Goal: Task Accomplishment & Management: Manage account settings

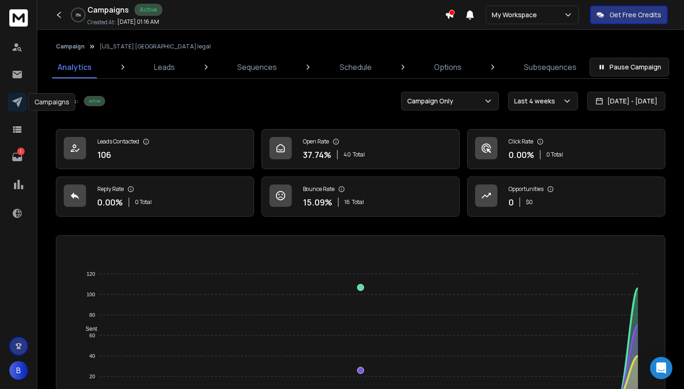
click at [14, 105] on icon at bounding box center [17, 101] width 11 height 11
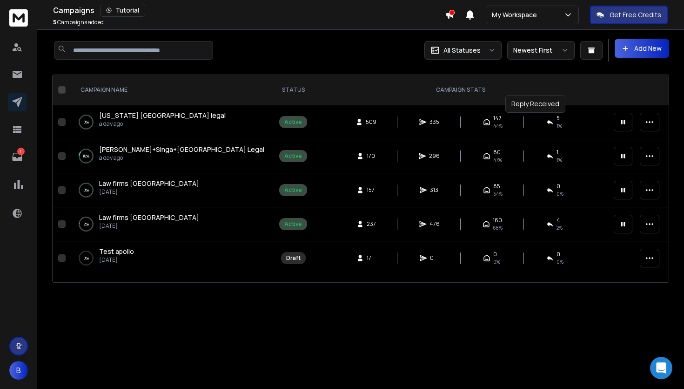
click at [557, 119] on span "5" at bounding box center [558, 117] width 3 height 7
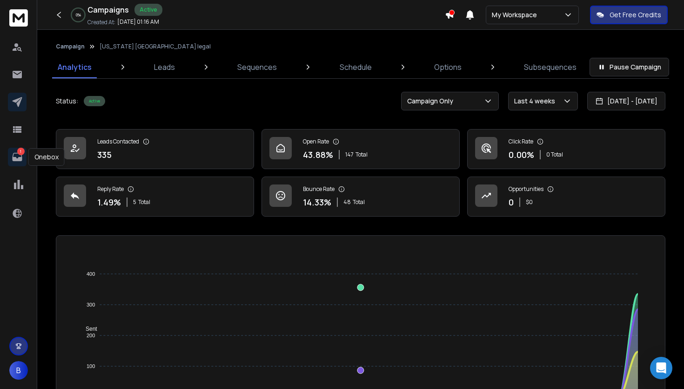
click at [18, 155] on icon at bounding box center [17, 156] width 11 height 11
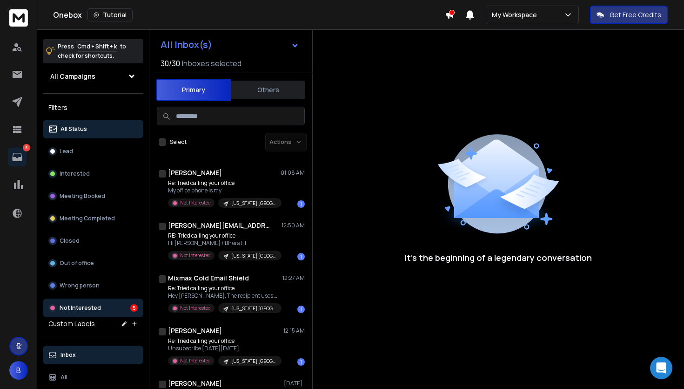
click at [108, 307] on button "Not Interested 5" at bounding box center [93, 307] width 101 height 19
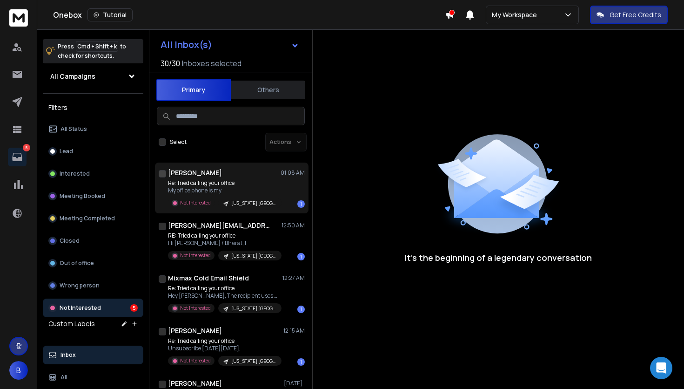
click at [243, 198] on div "[US_STATE] [GEOGRAPHIC_DATA] legal" at bounding box center [249, 203] width 63 height 10
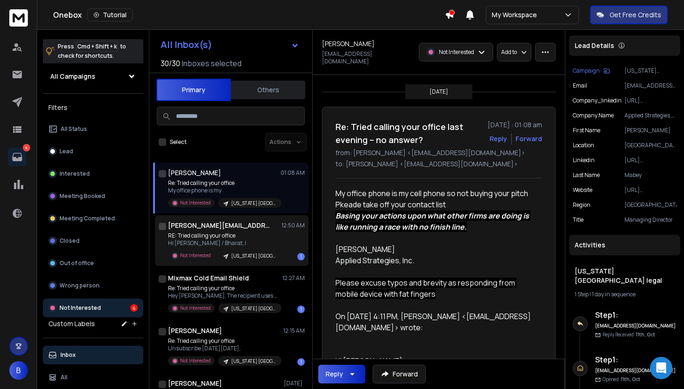
click at [215, 247] on div "RE: Tried calling your office Hi [PERSON_NAME] / Bharat, I Not Interested [US_S…" at bounding box center [225, 246] width 114 height 28
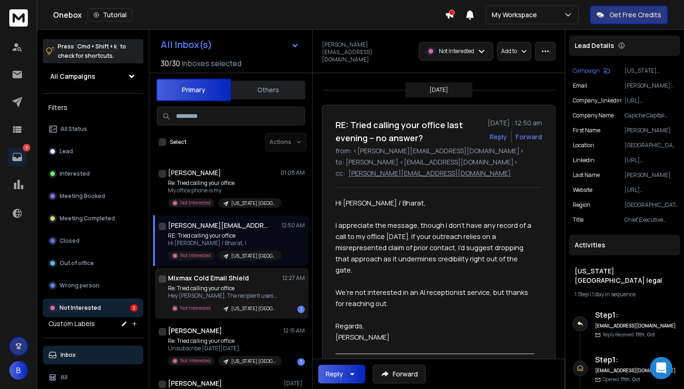
click at [207, 290] on p "Re: Tried calling your office" at bounding box center [224, 287] width 112 height 7
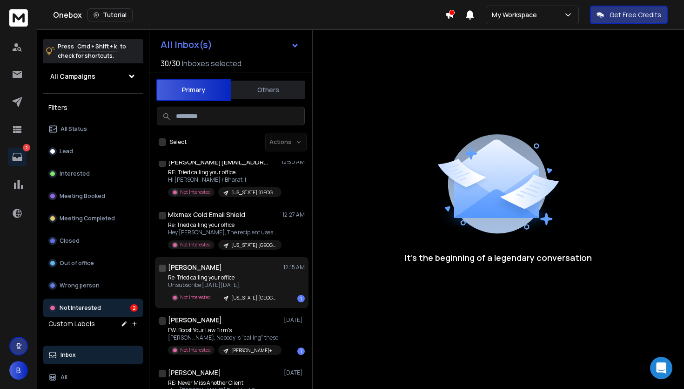
click at [218, 286] on p "Unsubscribe [DATE][DATE]," at bounding box center [224, 284] width 112 height 7
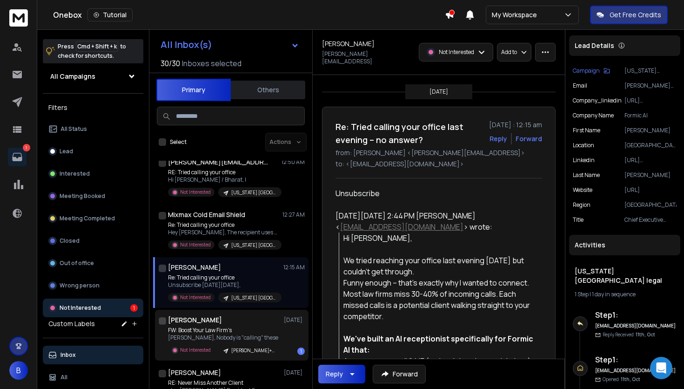
click at [209, 331] on p "FW: Boost Your Law Firm's" at bounding box center [224, 329] width 112 height 7
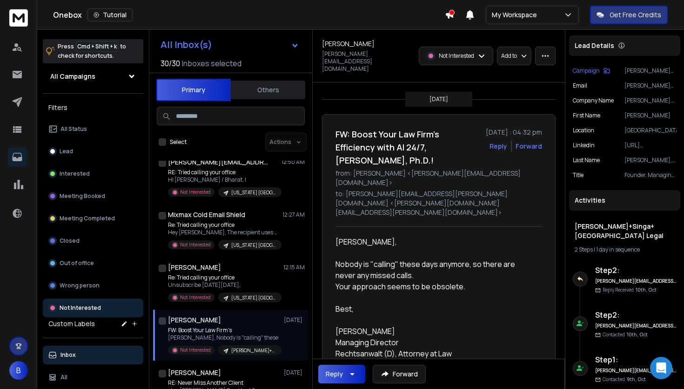
scroll to position [89, 0]
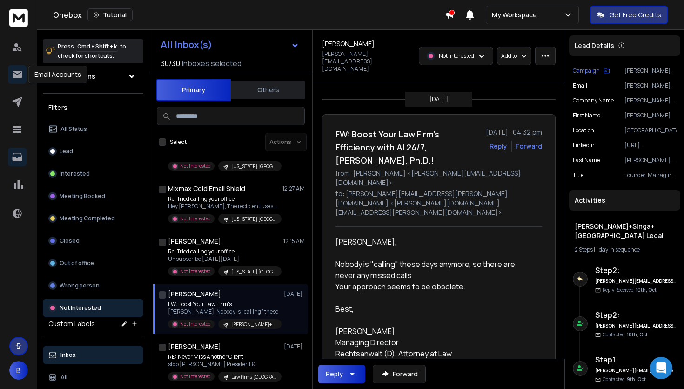
click at [21, 69] on icon at bounding box center [17, 74] width 11 height 11
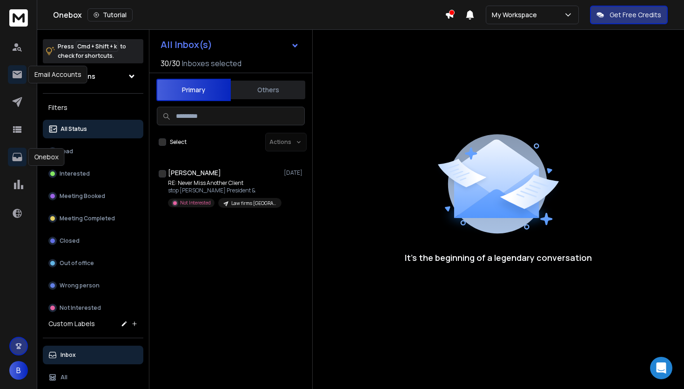
click at [22, 75] on icon at bounding box center [17, 74] width 11 height 11
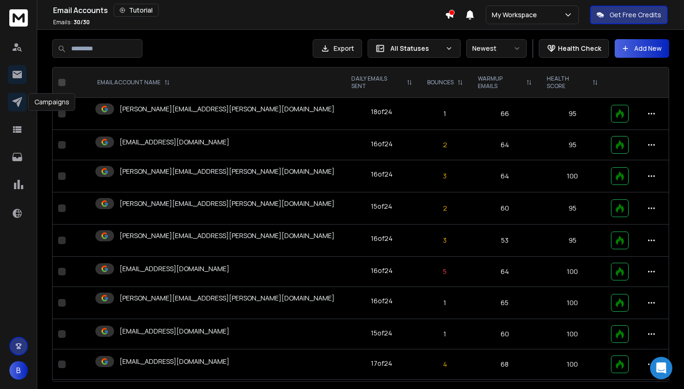
click at [20, 99] on icon at bounding box center [17, 102] width 10 height 10
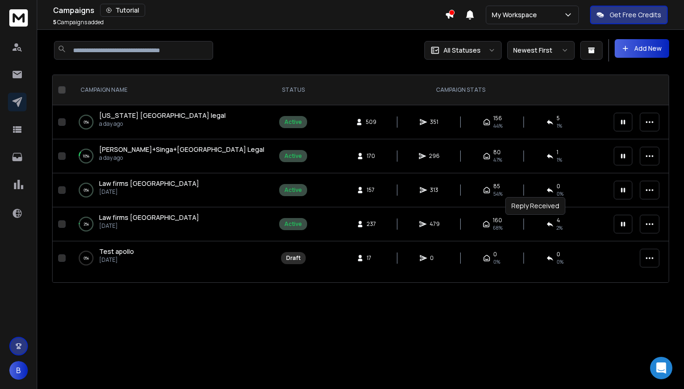
click at [542, 222] on div "4 2 %" at bounding box center [556, 223] width 28 height 15
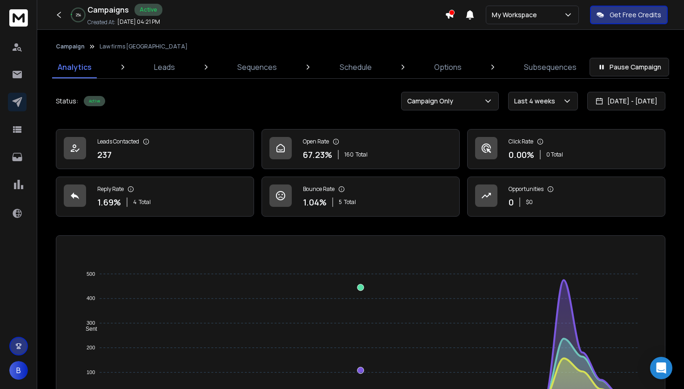
click at [192, 201] on link "Reply Rate 1.69 % 4 Total" at bounding box center [155, 196] width 198 height 40
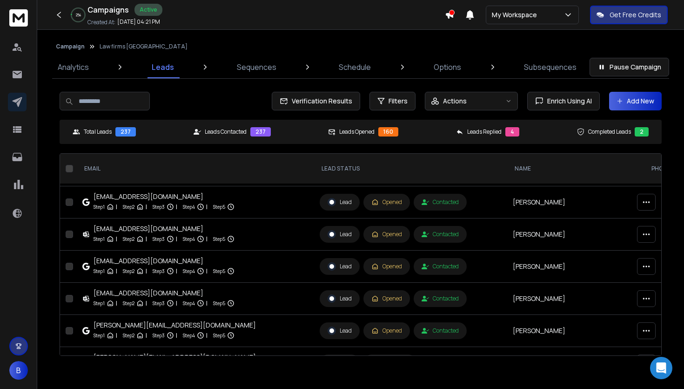
scroll to position [582, 0]
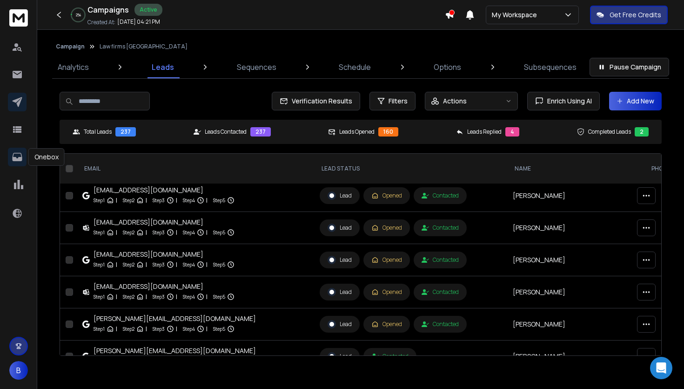
click at [13, 158] on icon at bounding box center [17, 157] width 10 height 8
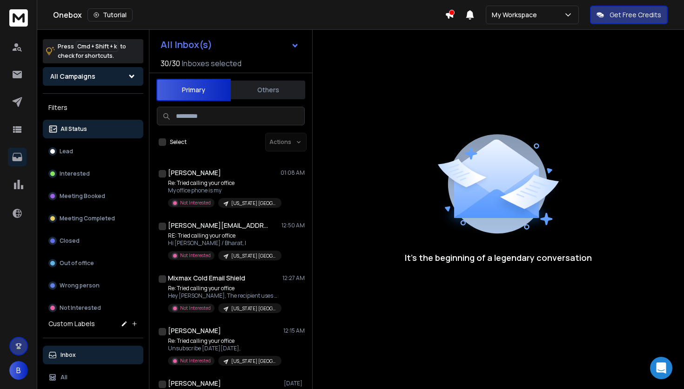
click at [103, 80] on button "All Campaigns" at bounding box center [93, 76] width 101 height 19
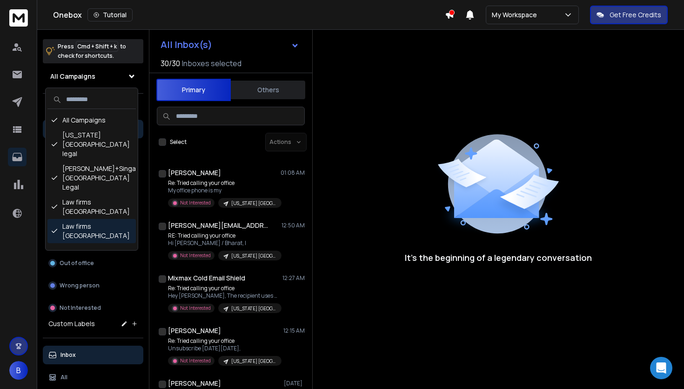
click at [85, 219] on div "Law firms [GEOGRAPHIC_DATA]" at bounding box center [91, 231] width 88 height 24
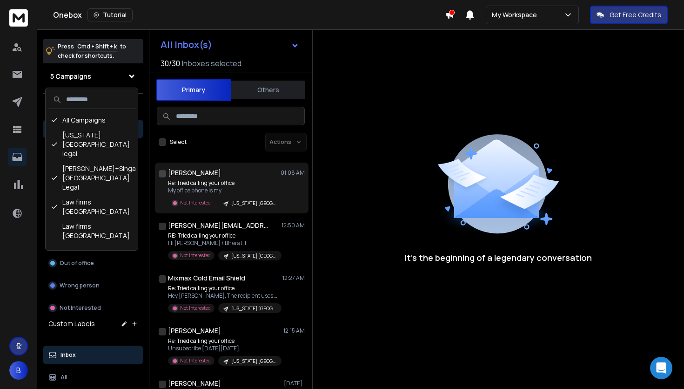
click at [190, 174] on h1 "[PERSON_NAME]" at bounding box center [194, 172] width 53 height 9
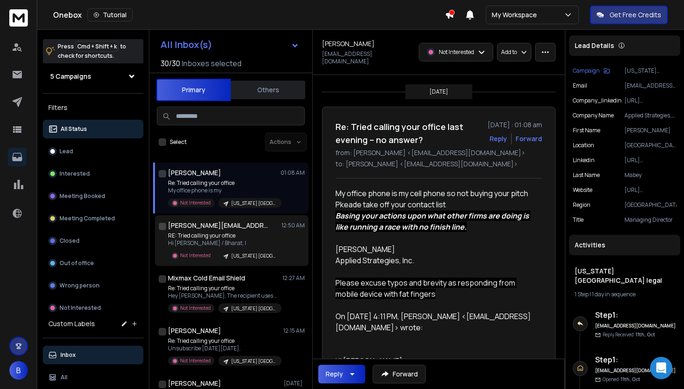
click at [230, 241] on p "Hi [PERSON_NAME] / Bharat, I" at bounding box center [224, 242] width 112 height 7
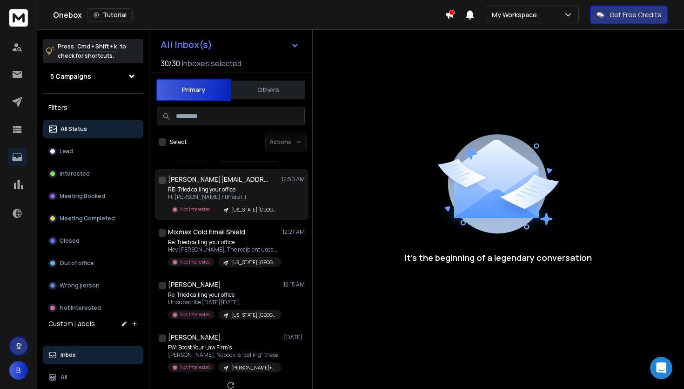
scroll to position [37, 0]
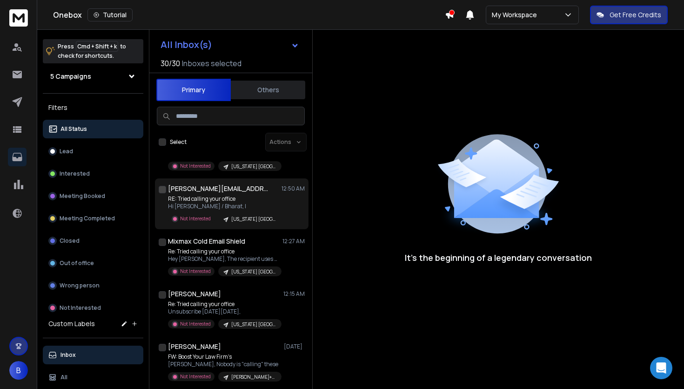
click at [212, 189] on h1 "[PERSON_NAME][EMAIL_ADDRESS][DOMAIN_NAME]" at bounding box center [219, 188] width 102 height 9
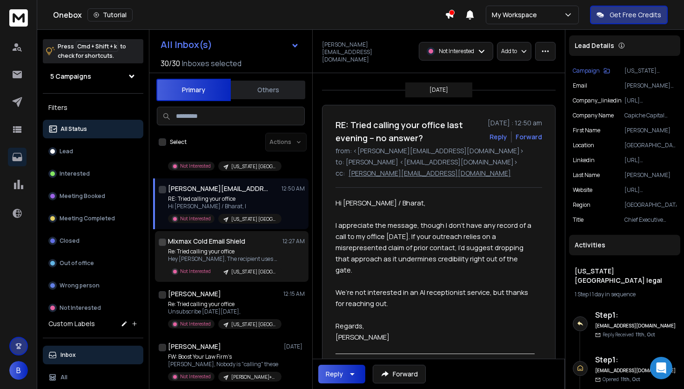
click at [223, 255] on p "Re: Tried calling your office" at bounding box center [224, 251] width 112 height 7
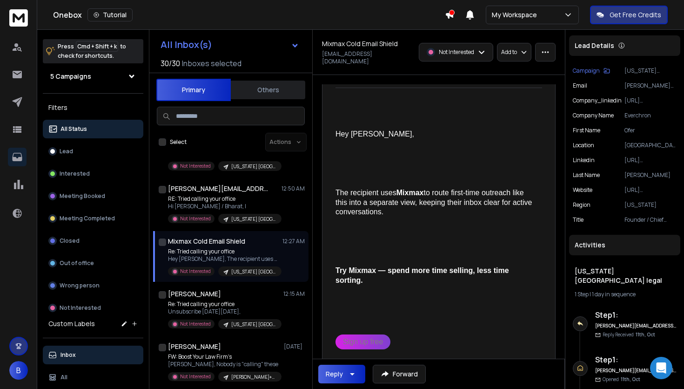
scroll to position [113, 0]
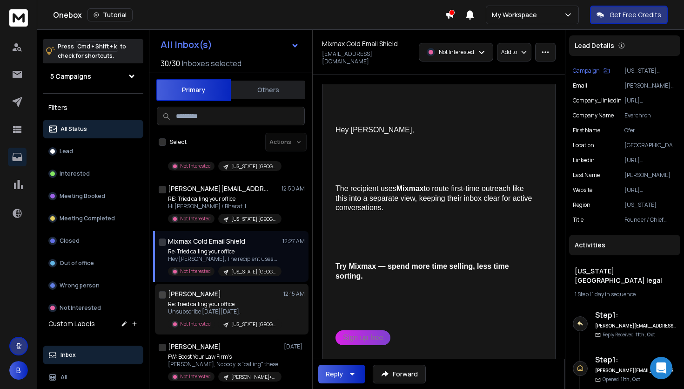
click at [225, 301] on p "Re: Tried calling your office" at bounding box center [224, 303] width 112 height 7
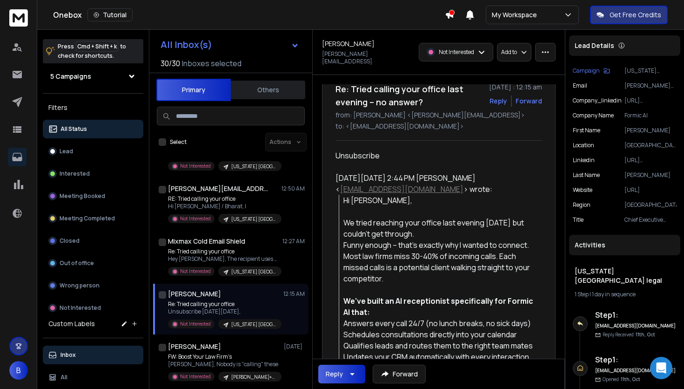
scroll to position [41, 0]
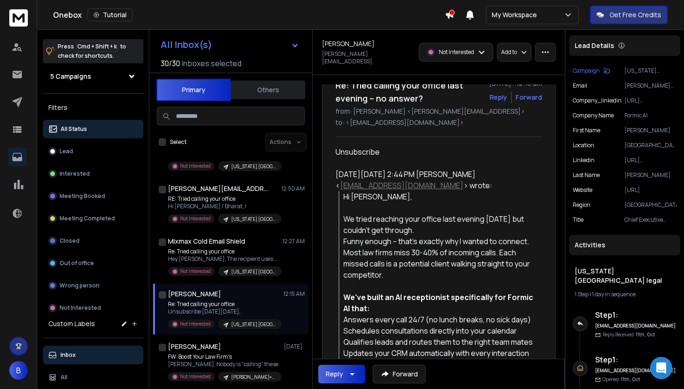
click at [216, 322] on div "Not Interested California Canada legal" at bounding box center [225, 324] width 114 height 10
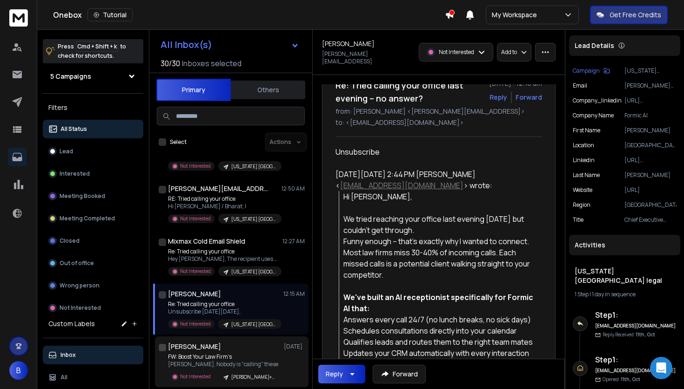
click at [221, 350] on h1 "[PERSON_NAME]" at bounding box center [194, 346] width 53 height 9
